Goal: Task Accomplishment & Management: Use online tool/utility

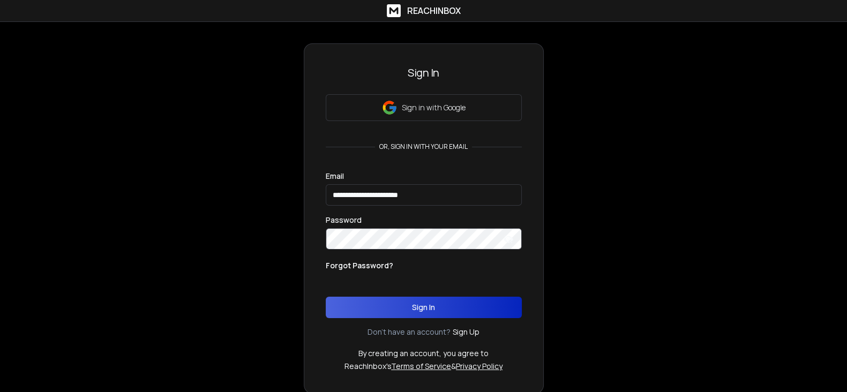
click at [478, 182] on div "**********" at bounding box center [424, 188] width 196 height 33
click at [471, 202] on input "**********" at bounding box center [424, 194] width 196 height 21
type input "**********"
click at [422, 308] on button "Sign In" at bounding box center [424, 307] width 196 height 21
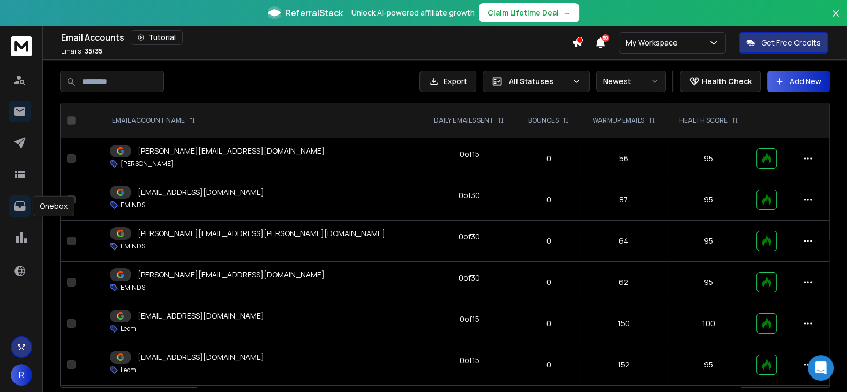
click at [24, 201] on icon at bounding box center [19, 206] width 13 height 13
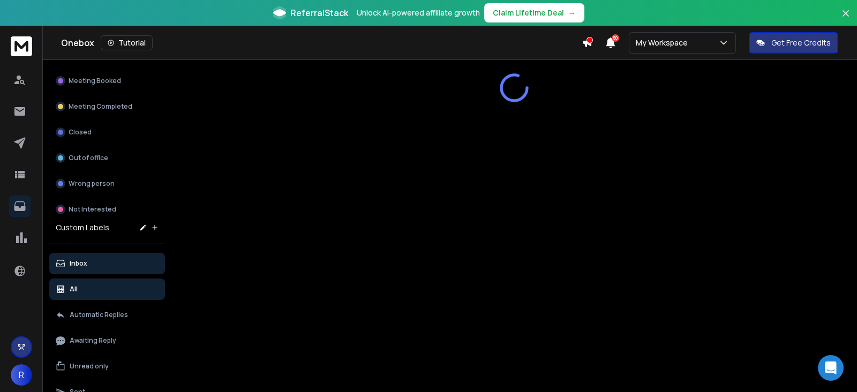
scroll to position [201, 0]
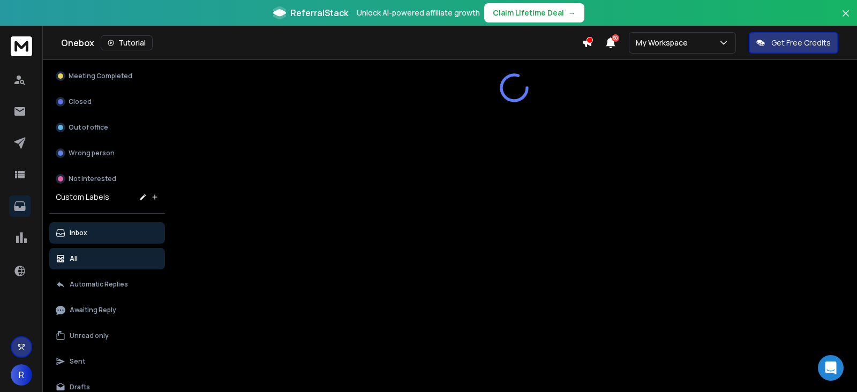
click at [99, 260] on button "All" at bounding box center [107, 258] width 116 height 21
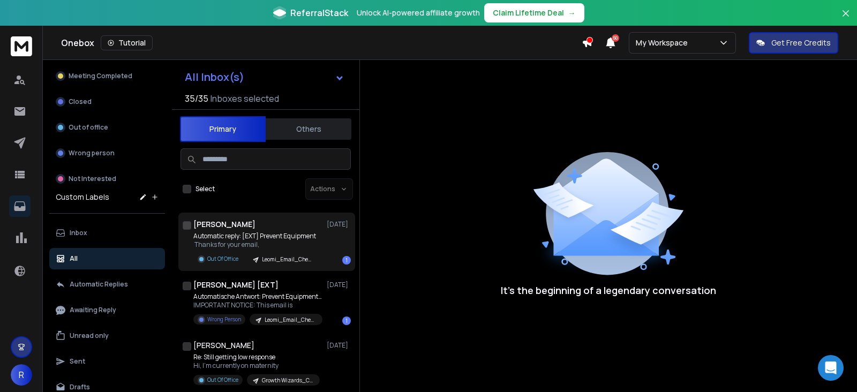
click at [322, 242] on div "Automatic reply: [EXT] Prevent Equipment ﻿ Thanks for your email, Out Of Office…" at bounding box center [271, 248] width 157 height 33
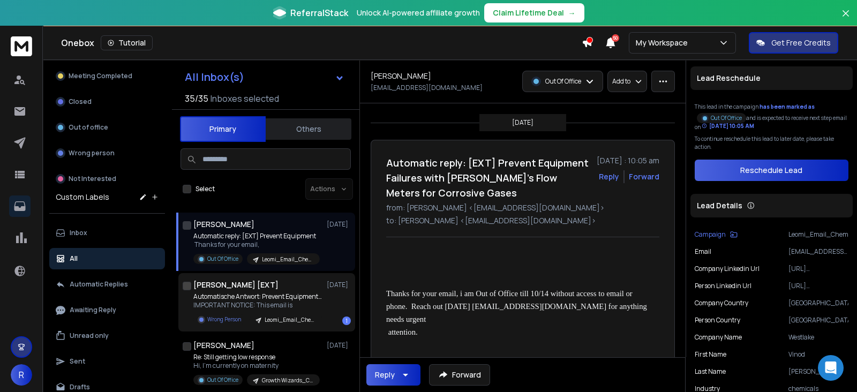
click at [332, 297] on div "Automatische Antwort: Prevent Equipment Failures IMPORTANT NOTICE: This email i…" at bounding box center [271, 308] width 157 height 33
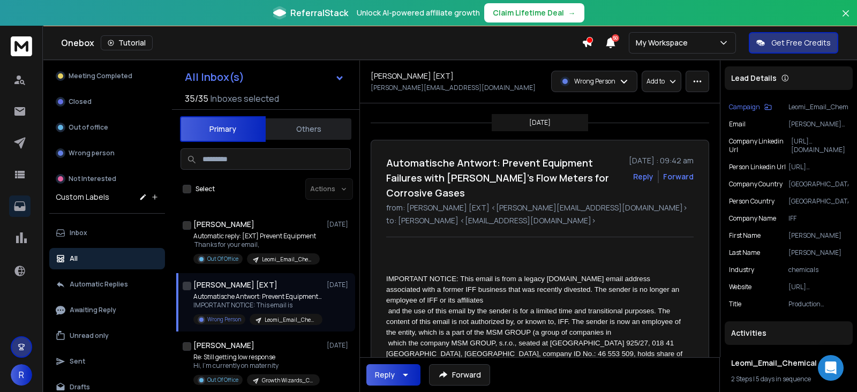
scroll to position [66, 0]
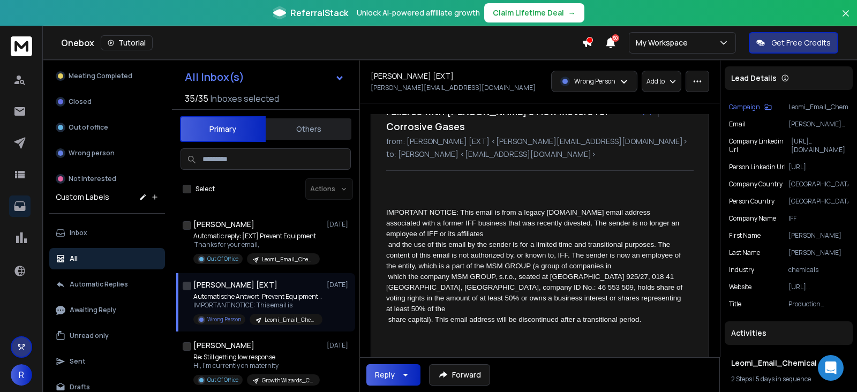
click at [110, 259] on button "All" at bounding box center [107, 258] width 116 height 21
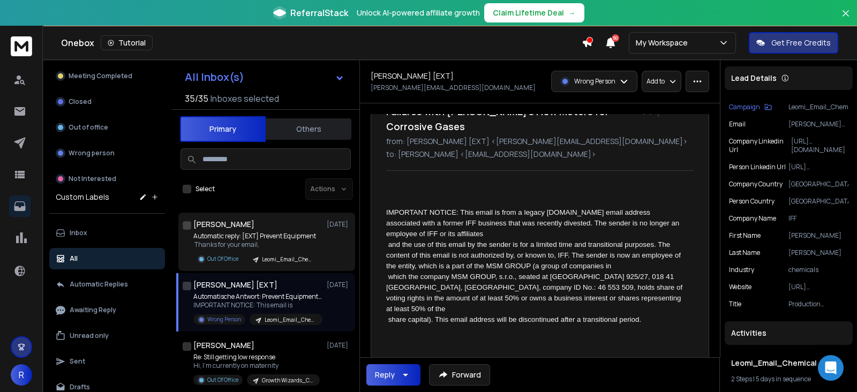
click at [263, 250] on div "Automatic reply: [EXT] Prevent Equipment ﻿ Thanks for your email, Out Of Office…" at bounding box center [256, 248] width 126 height 33
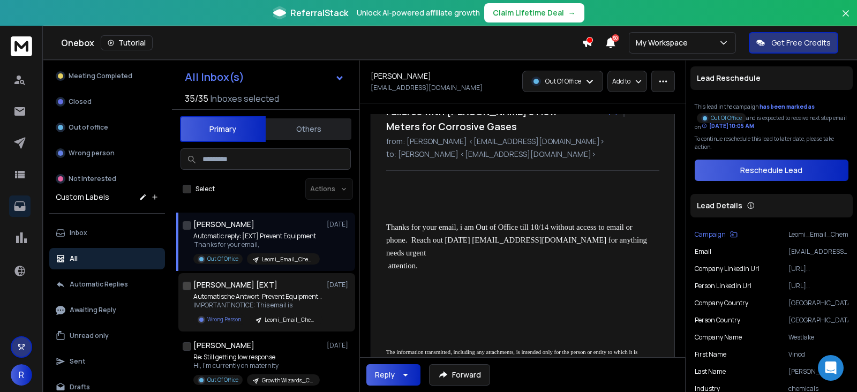
click at [299, 304] on p "IMPORTANT NOTICE: This email is" at bounding box center [257, 305] width 129 height 9
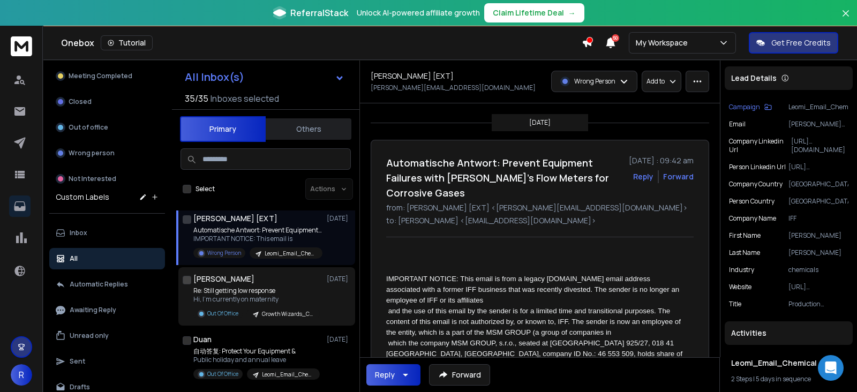
click at [303, 293] on p "Re: Still getting low response" at bounding box center [256, 290] width 126 height 9
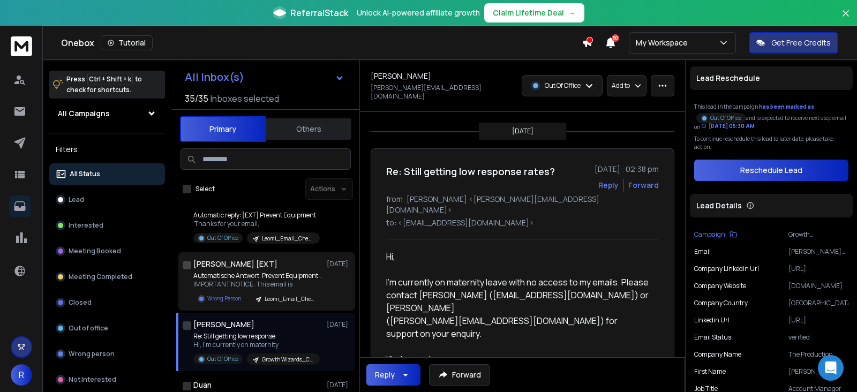
scroll to position [0, 0]
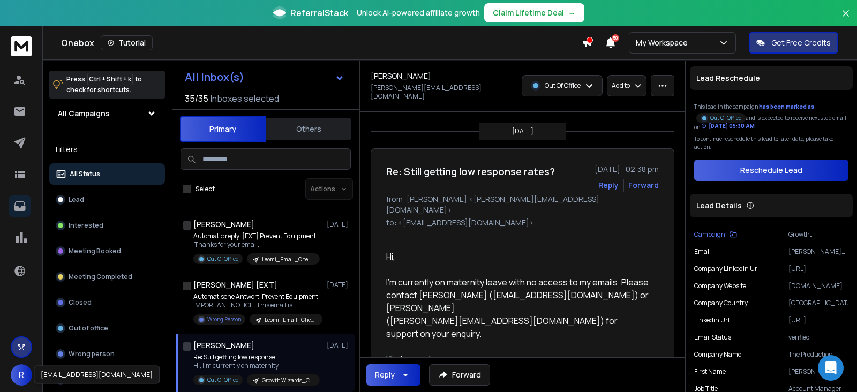
click at [23, 371] on span "R" at bounding box center [21, 374] width 21 height 21
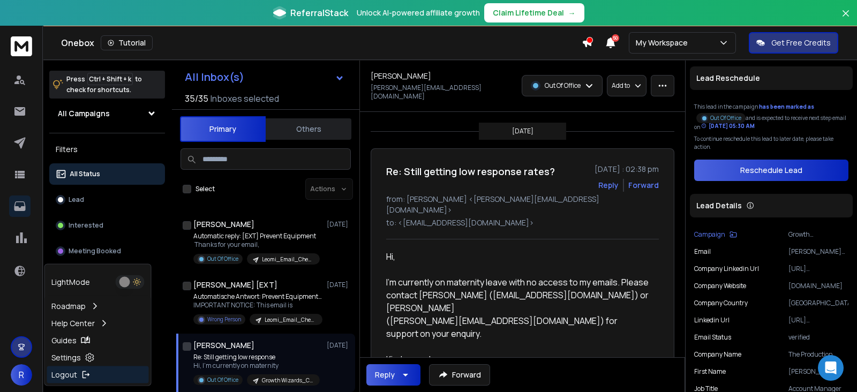
click at [112, 383] on div "Roadmap Help Center Guides Settings Logout" at bounding box center [98, 341] width 106 height 90
click at [118, 379] on div "Logout" at bounding box center [98, 374] width 102 height 17
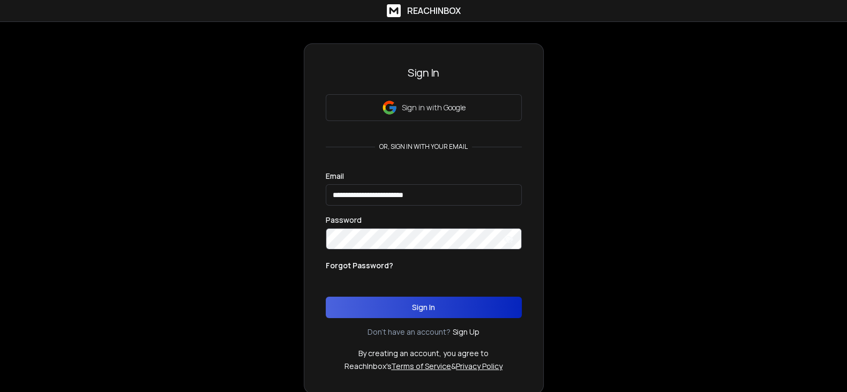
click at [421, 203] on input "**********" at bounding box center [424, 194] width 196 height 21
type input "**********"
click at [406, 305] on button "Sign In" at bounding box center [424, 307] width 196 height 21
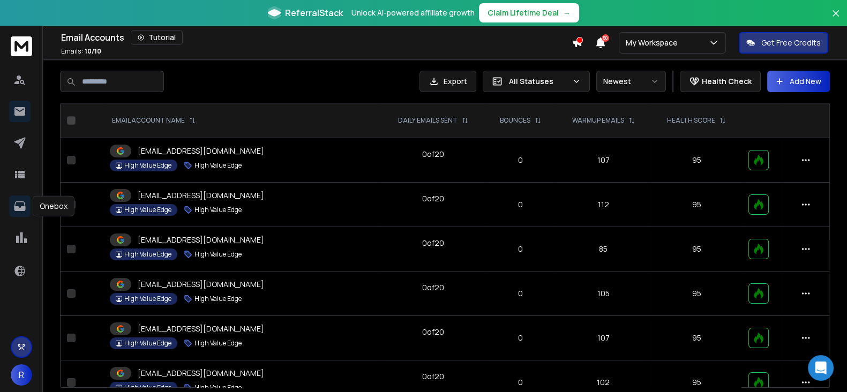
click at [13, 207] on icon at bounding box center [19, 206] width 13 height 13
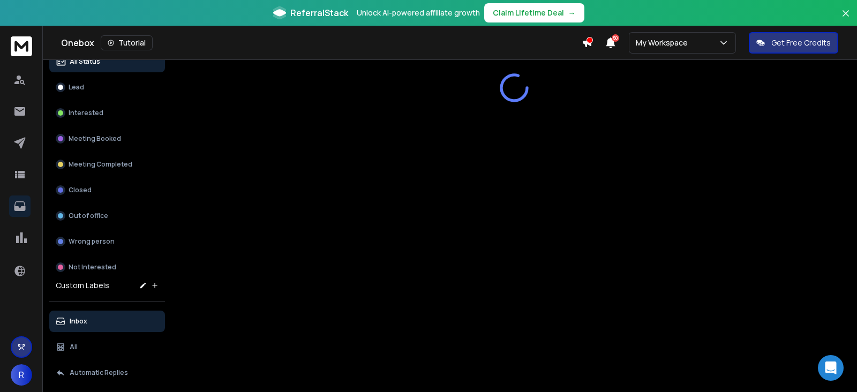
scroll to position [133, 0]
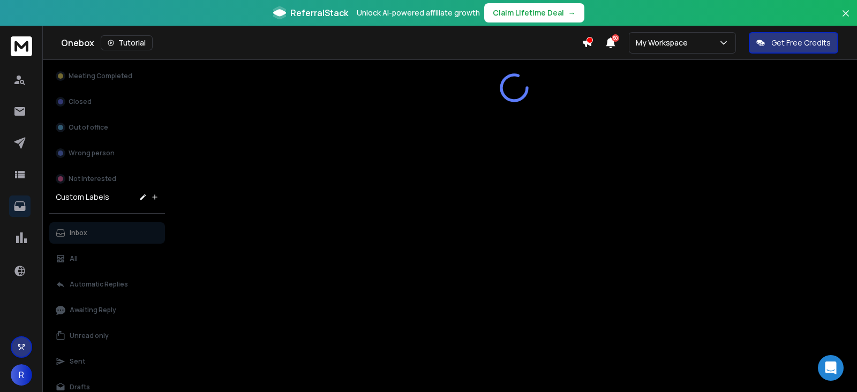
click at [90, 251] on div "Inbox All Automatic Replies Awaiting Reply Unread only Sent Drafts Archive" at bounding box center [107, 335] width 116 height 227
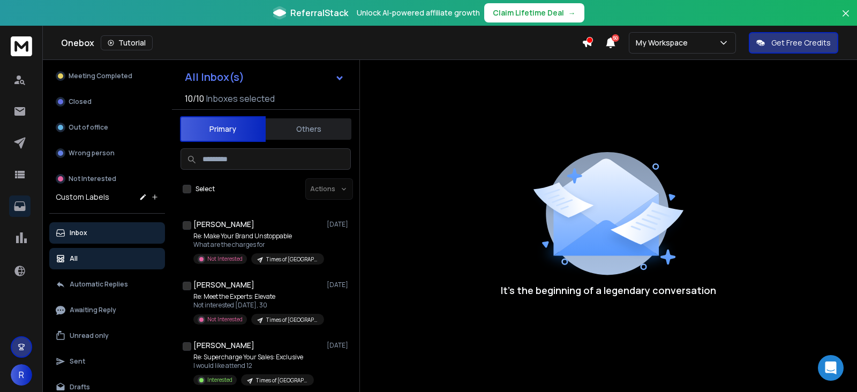
click at [87, 254] on button "All" at bounding box center [107, 258] width 116 height 21
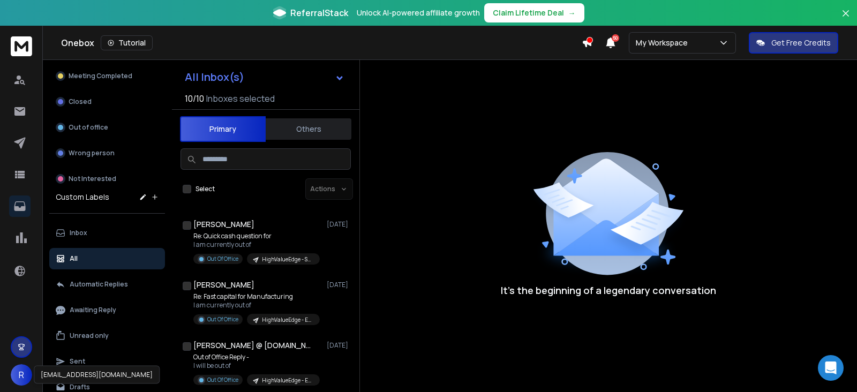
click at [14, 382] on span "R" at bounding box center [21, 374] width 21 height 21
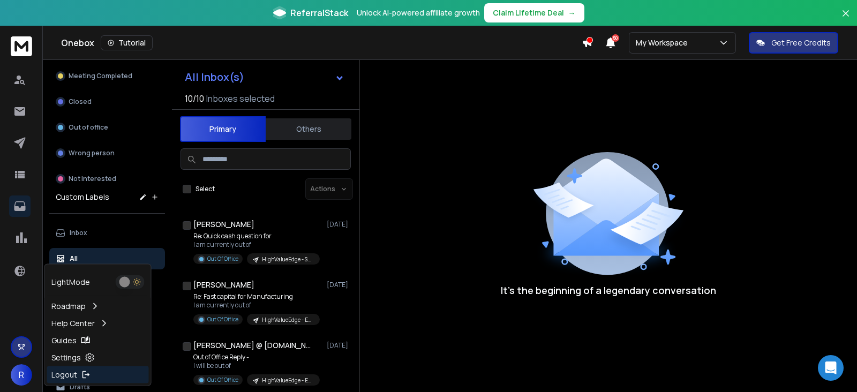
click at [79, 380] on div "Logout" at bounding box center [98, 374] width 102 height 17
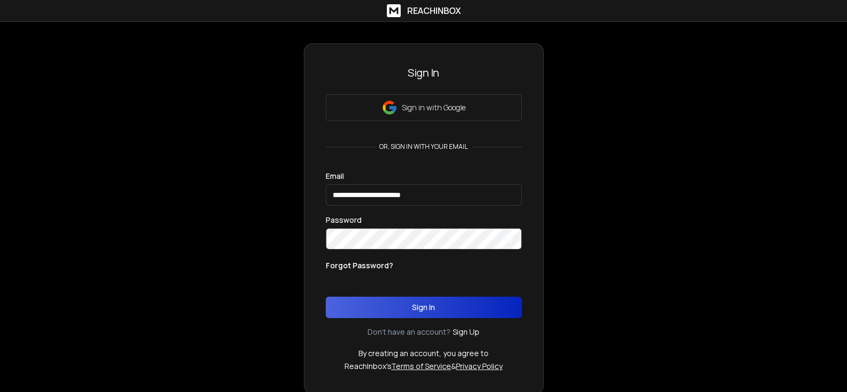
click at [500, 191] on input "**********" at bounding box center [424, 194] width 196 height 21
type input "**********"
click at [435, 317] on button "Sign In" at bounding box center [424, 307] width 196 height 21
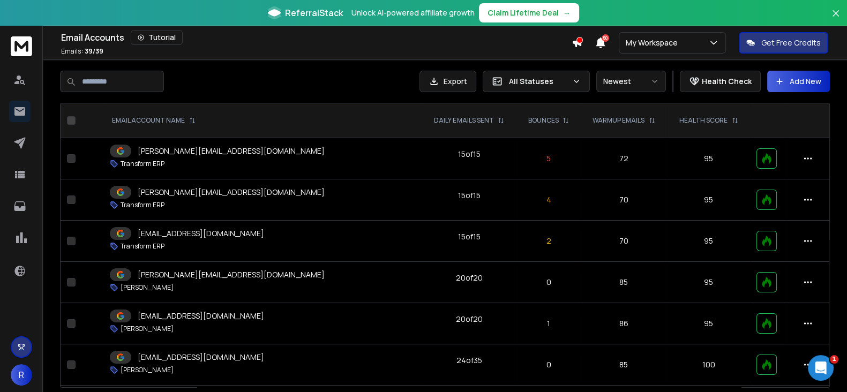
drag, startPoint x: 516, startPoint y: 338, endPoint x: 7, endPoint y: 208, distance: 525.2
click at [7, 208] on div "R" at bounding box center [21, 211] width 43 height 371
click at [13, 212] on icon at bounding box center [19, 206] width 13 height 13
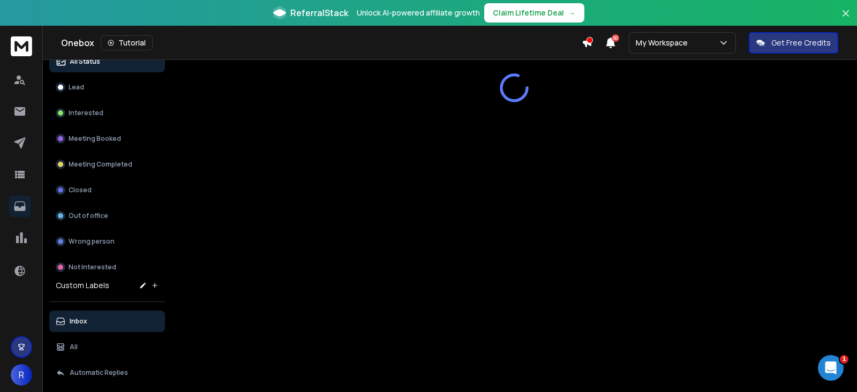
scroll to position [133, 0]
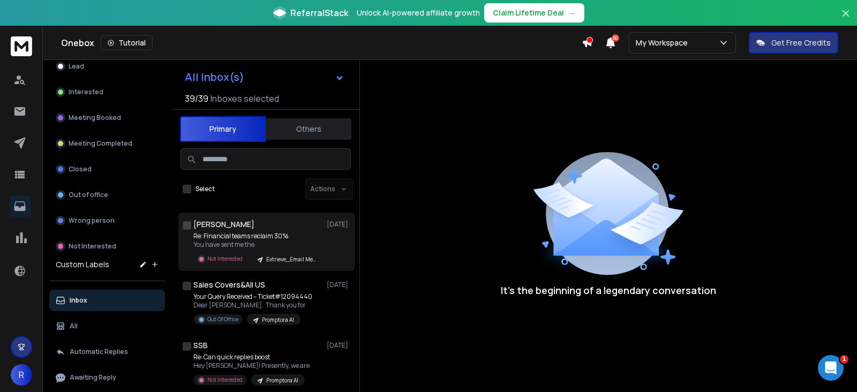
click at [251, 240] on p "You have sent me the" at bounding box center [257, 244] width 129 height 9
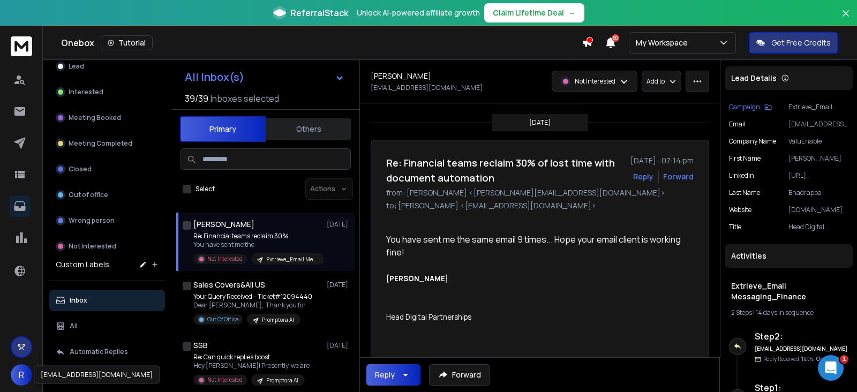
click at [22, 374] on span "R" at bounding box center [21, 374] width 21 height 21
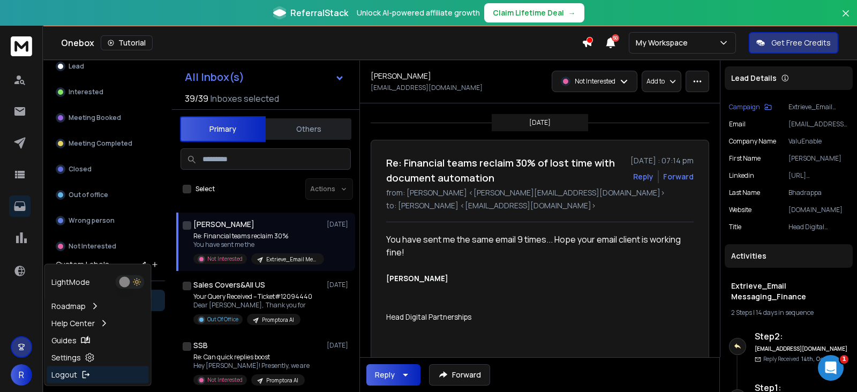
click at [66, 376] on p "Logout" at bounding box center [64, 374] width 26 height 11
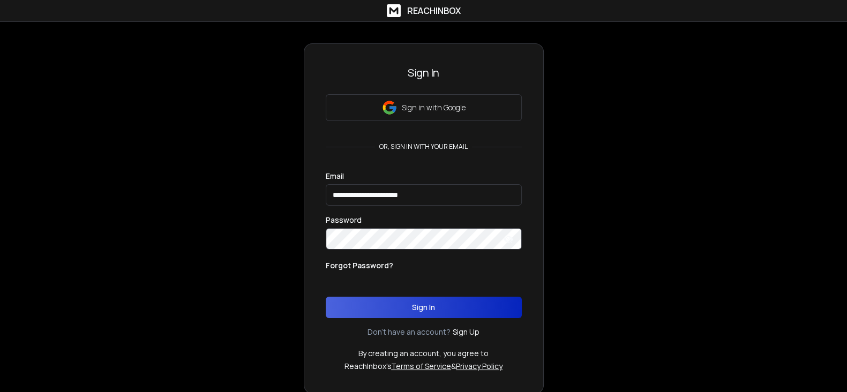
drag, startPoint x: 451, startPoint y: 197, endPoint x: 450, endPoint y: 203, distance: 6.6
click at [451, 197] on input "**********" at bounding box center [424, 194] width 196 height 21
type input "**********"
click at [444, 304] on button "Sign In" at bounding box center [424, 307] width 196 height 21
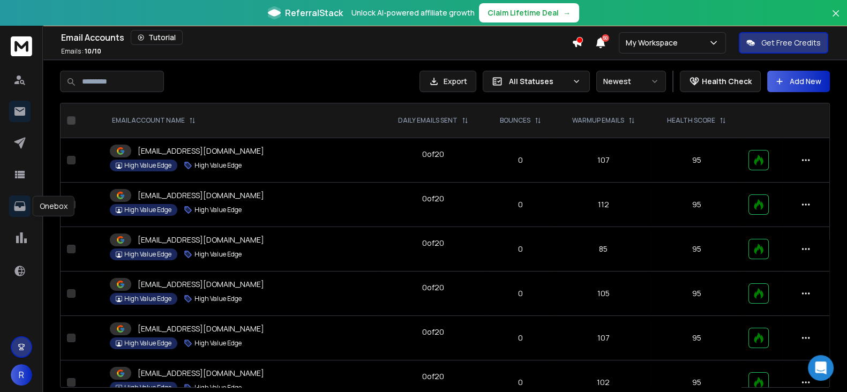
click at [21, 209] on icon at bounding box center [19, 206] width 11 height 10
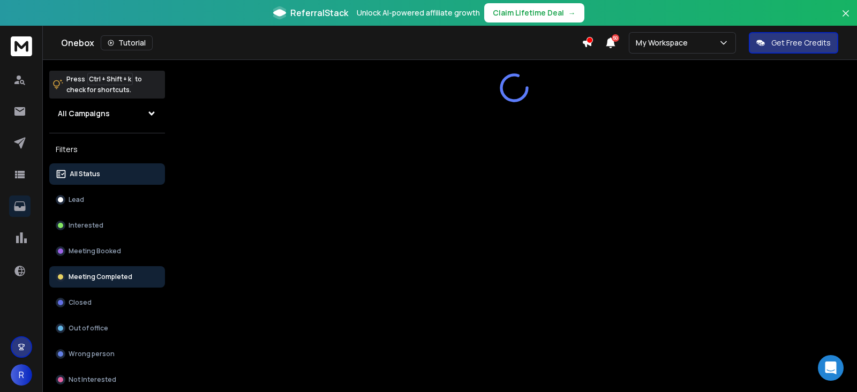
scroll to position [133, 0]
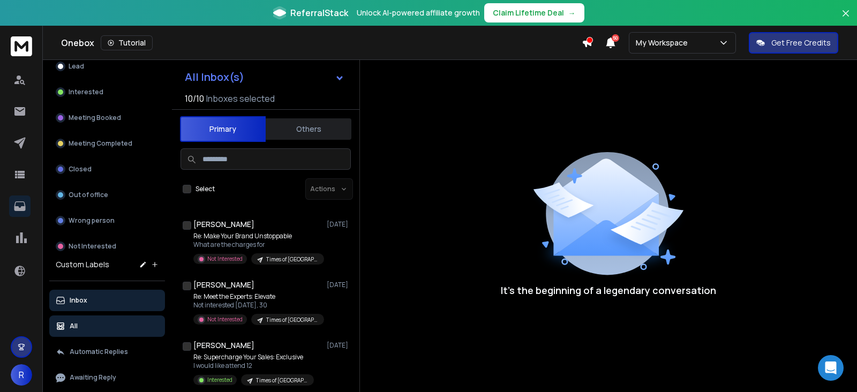
click at [123, 321] on button "All" at bounding box center [107, 325] width 116 height 21
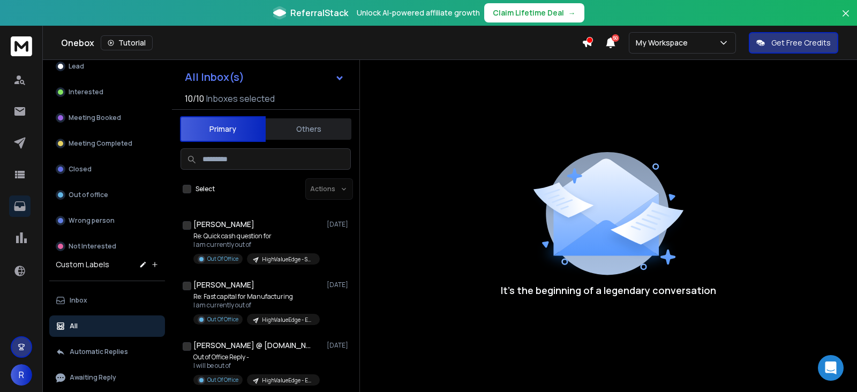
click at [100, 328] on button "All" at bounding box center [107, 325] width 116 height 21
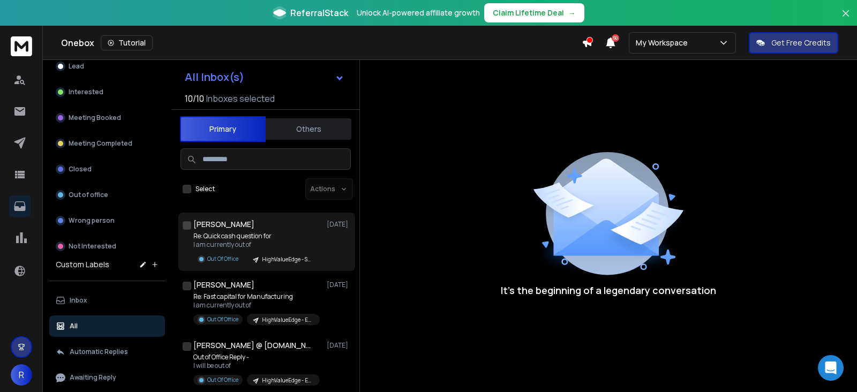
drag, startPoint x: 342, startPoint y: 229, endPoint x: 332, endPoint y: 233, distance: 10.5
click at [341, 229] on div "[PERSON_NAME] [DATE]" at bounding box center [271, 224] width 157 height 11
